Goal: Navigation & Orientation: Find specific page/section

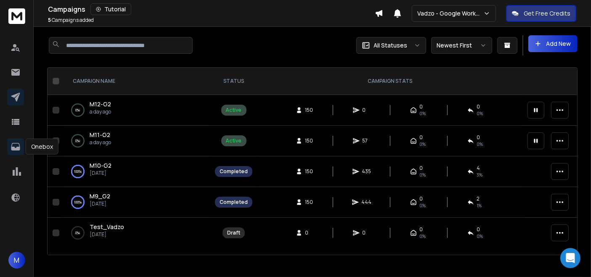
click at [15, 140] on link at bounding box center [15, 146] width 17 height 17
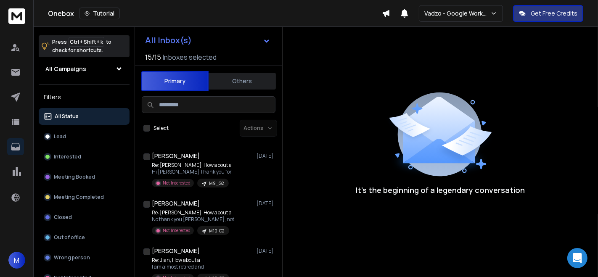
click at [253, 81] on button "Others" at bounding box center [242, 81] width 67 height 19
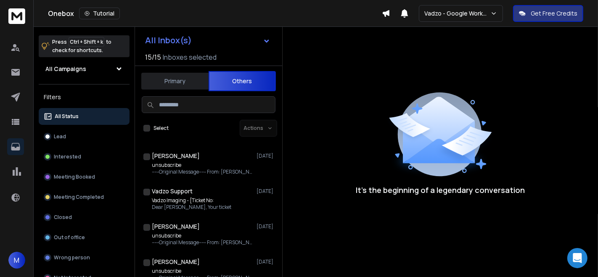
click at [174, 82] on button "Primary" at bounding box center [174, 81] width 67 height 19
